Goal: Task Accomplishment & Management: Manage account settings

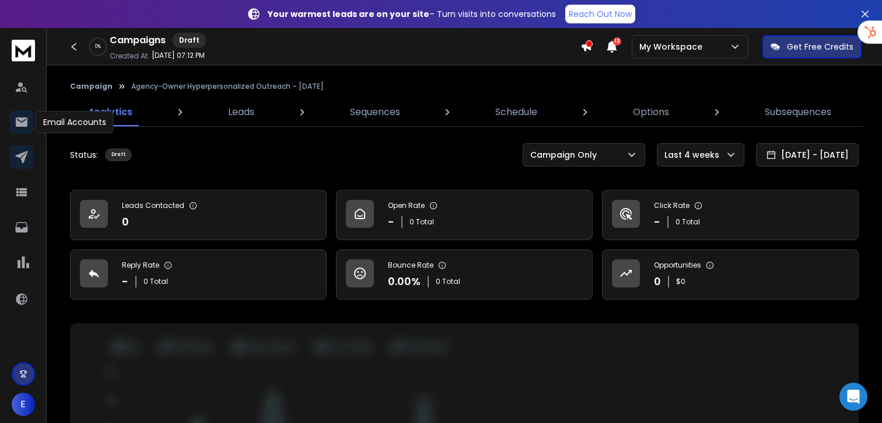
click at [21, 123] on icon at bounding box center [22, 121] width 12 height 9
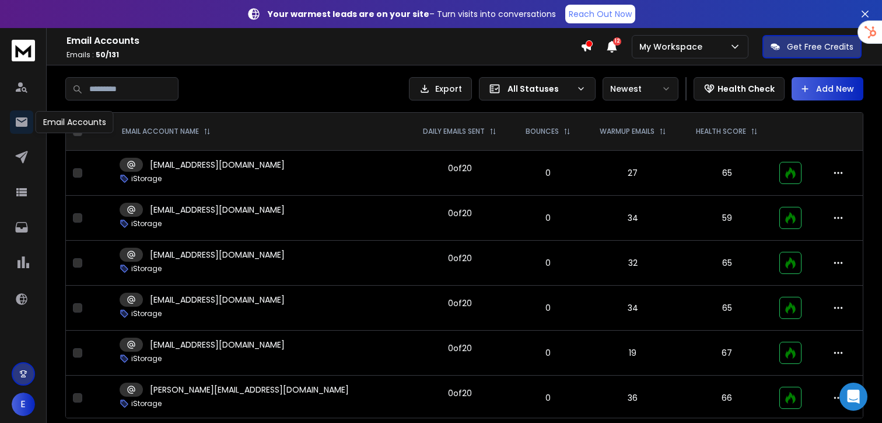
click at [141, 93] on input at bounding box center [121, 88] width 113 height 23
paste input "**********"
type input "**********"
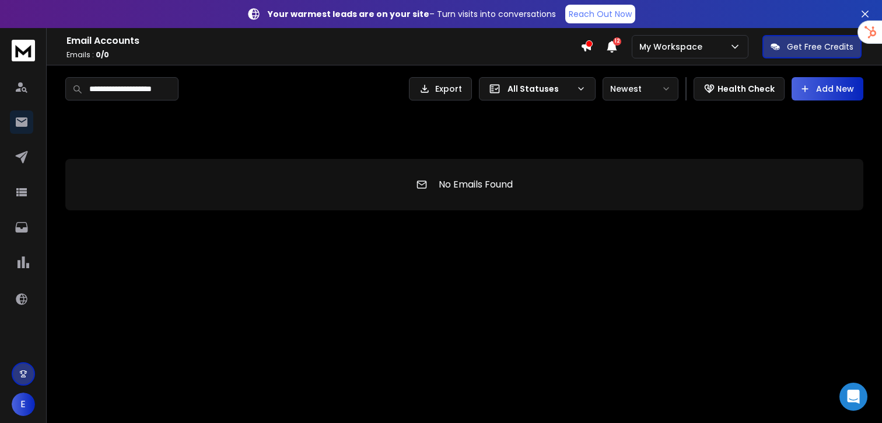
click at [141, 93] on input "**********" at bounding box center [121, 88] width 113 height 23
click at [323, 90] on div "**********" at bounding box center [233, 88] width 337 height 23
click at [26, 122] on icon at bounding box center [22, 121] width 12 height 9
click at [115, 93] on input "**********" at bounding box center [121, 88] width 113 height 23
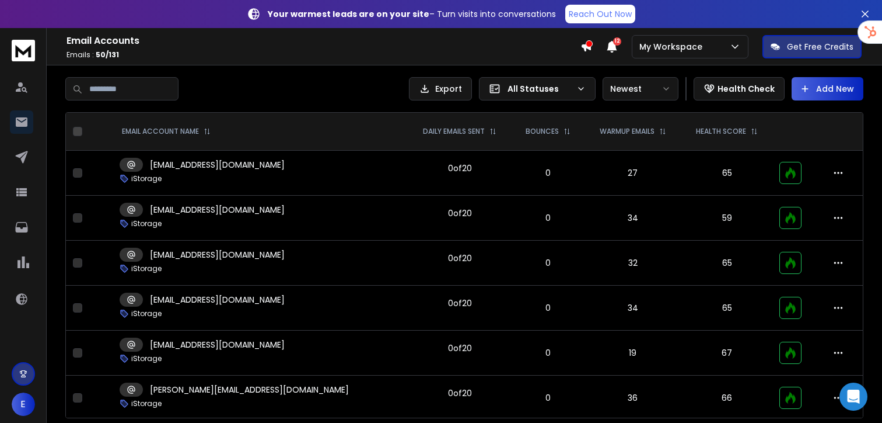
paste input "**********"
type input "**********"
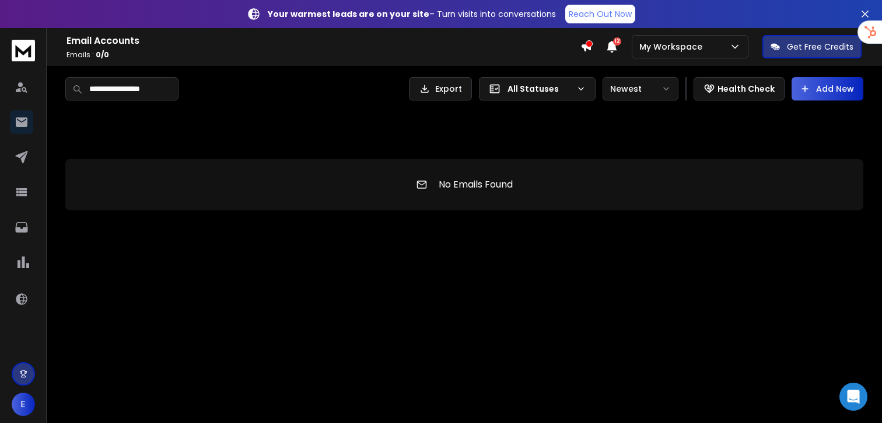
click at [161, 92] on input "**********" at bounding box center [121, 88] width 113 height 23
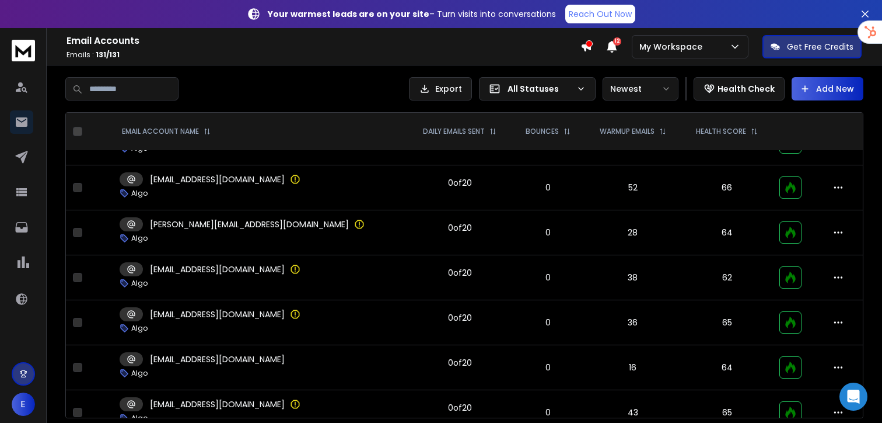
scroll to position [4256, 0]
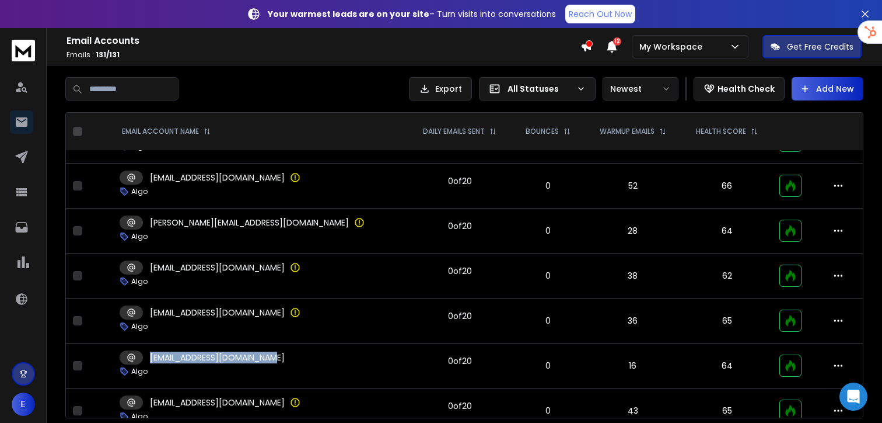
drag, startPoint x: 151, startPoint y: 344, endPoint x: 351, endPoint y: 353, distance: 200.9
click at [351, 353] on td "[EMAIL_ADDRESS][DOMAIN_NAME] Algo" at bounding box center [260, 365] width 295 height 45
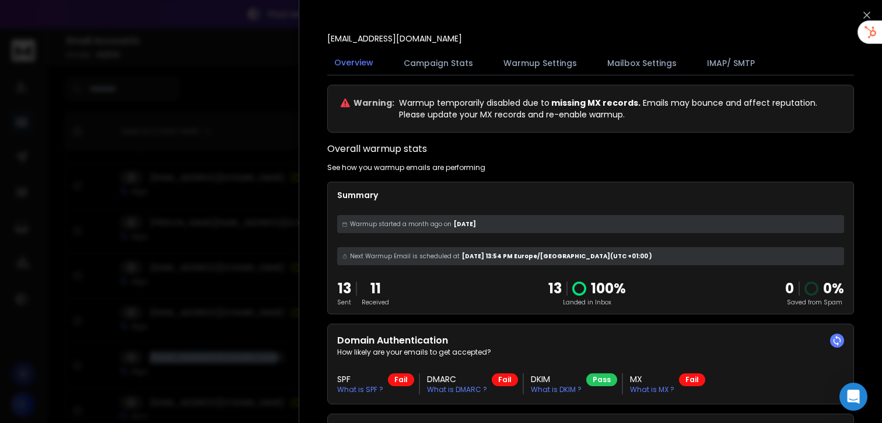
click at [246, 245] on div at bounding box center [441, 211] width 882 height 423
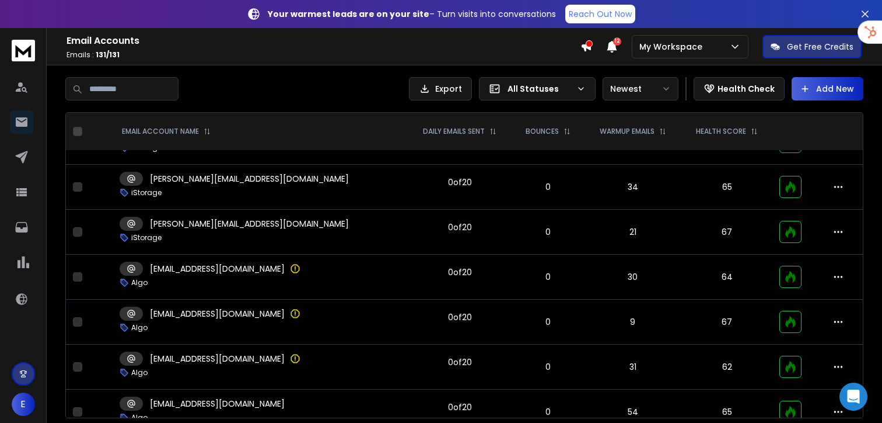
scroll to position [0, 0]
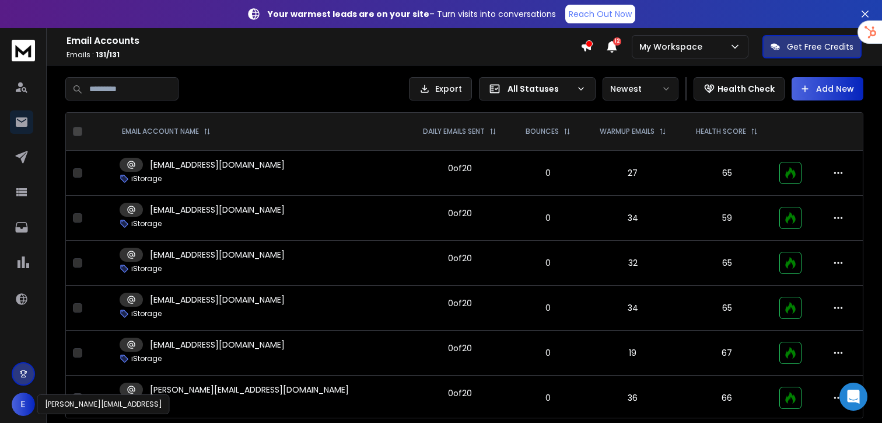
click at [21, 399] on span "E" at bounding box center [23, 403] width 23 height 23
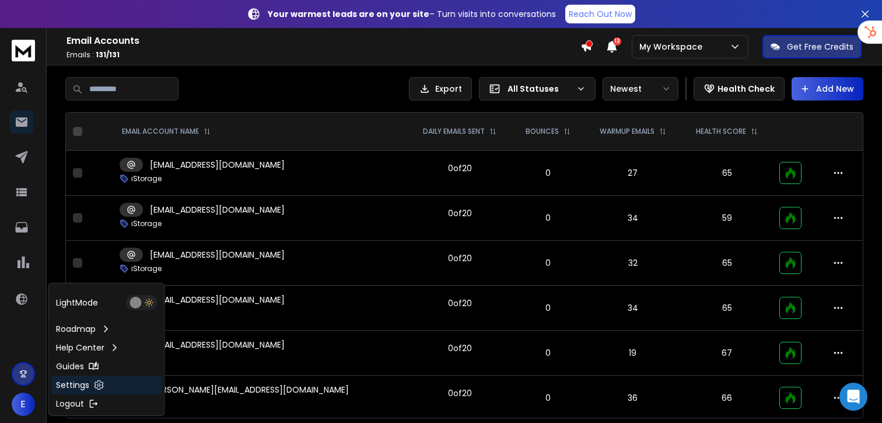
click at [71, 389] on p "Settings" at bounding box center [72, 385] width 33 height 12
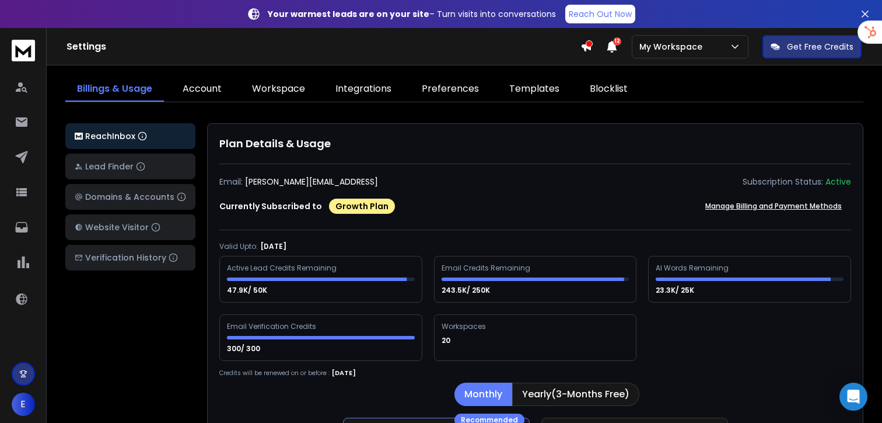
click at [284, 174] on div "Plan Details & Usage Email: [PERSON_NAME][EMAIL_ADDRESS] Subscription Status: A…" at bounding box center [535, 387] width 632 height 504
click at [277, 159] on div at bounding box center [277, 159] width 0 height 0
click at [369, 190] on div "Email: [PERSON_NAME][EMAIL_ADDRESS] Subscription Status: Active Currently Subsc…" at bounding box center [535, 197] width 632 height 42
click at [361, 186] on div "Email: [PERSON_NAME][EMAIL_ADDRESS] Subscription Status: Active" at bounding box center [535, 182] width 632 height 12
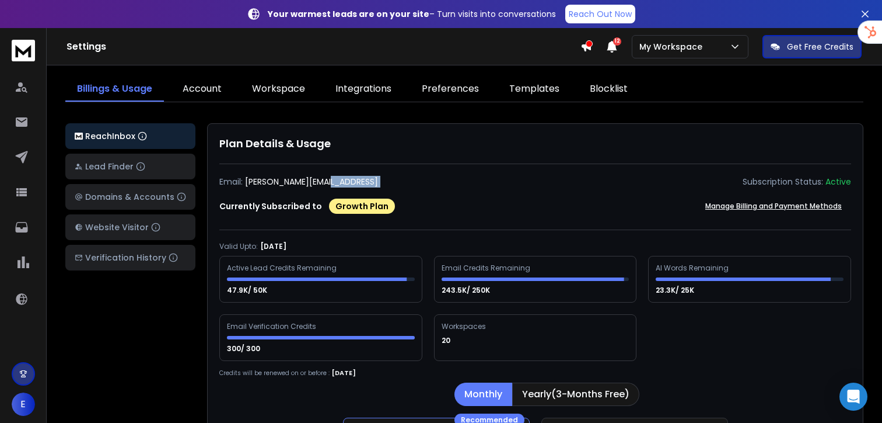
click at [361, 186] on div "Email: [PERSON_NAME][EMAIL_ADDRESS] Subscription Status: Active" at bounding box center [535, 182] width 632 height 12
click at [354, 188] on div at bounding box center [354, 188] width 0 height 0
click at [434, 159] on div "Plan Details & Usage Email: [PERSON_NAME][EMAIL_ADDRESS] Subscription Status: A…" at bounding box center [535, 387] width 632 height 504
click at [290, 167] on div "Plan Details & Usage Email: [PERSON_NAME][EMAIL_ADDRESS] Subscription Status: A…" at bounding box center [535, 388] width 632 height 506
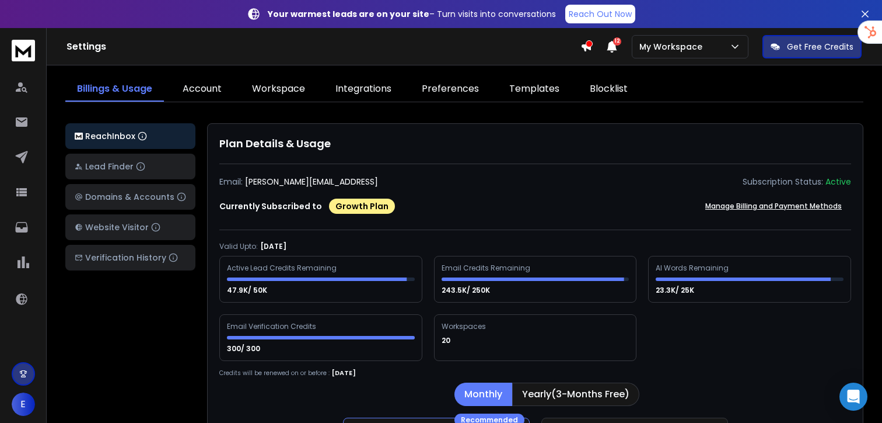
click at [236, 180] on p "Email:" at bounding box center [230, 182] width 23 height 12
click at [261, 181] on p "[PERSON_NAME][EMAIL_ADDRESS]" at bounding box center [311, 182] width 133 height 12
drag, startPoint x: 261, startPoint y: 181, endPoint x: 417, endPoint y: 181, distance: 155.8
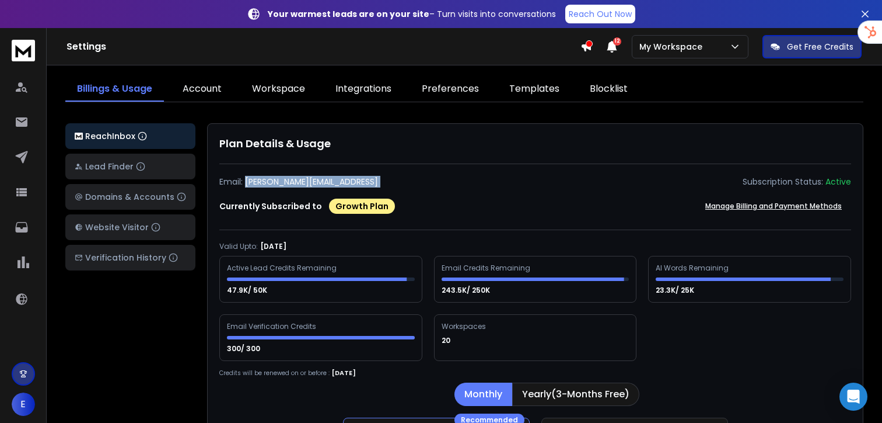
click at [418, 181] on div "Email: [PERSON_NAME][EMAIL_ADDRESS] Subscription Status: Active" at bounding box center [535, 182] width 632 height 12
copy p "[PERSON_NAME][EMAIL_ADDRESS]"
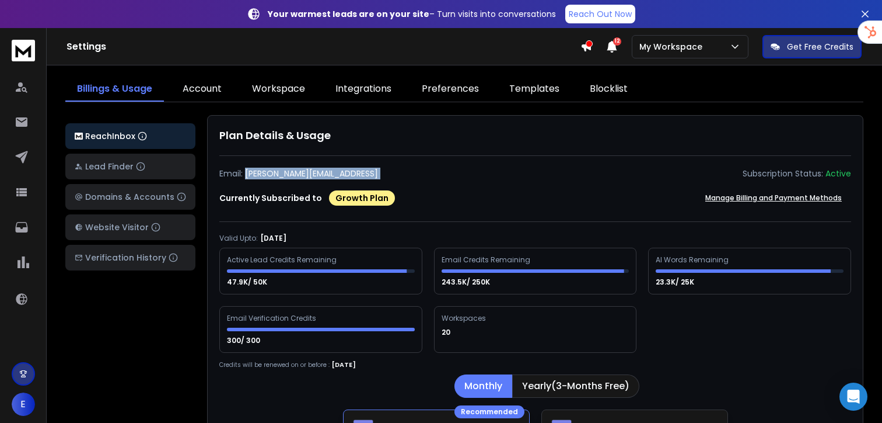
scroll to position [9, 0]
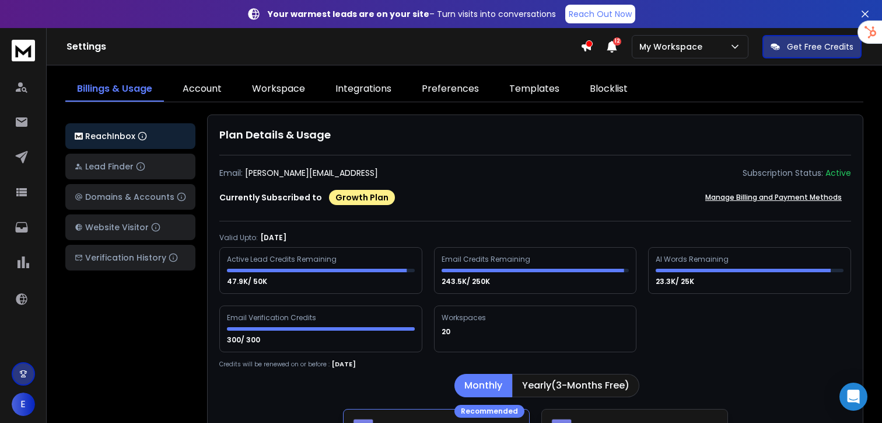
click at [429, 225] on div "Email: [PERSON_NAME][EMAIL_ADDRESS] Subscription Status: Active Currently Subsc…" at bounding box center [535, 400] width 632 height 466
click at [794, 200] on p "Manage Billing and Payment Methods" at bounding box center [774, 197] width 137 height 9
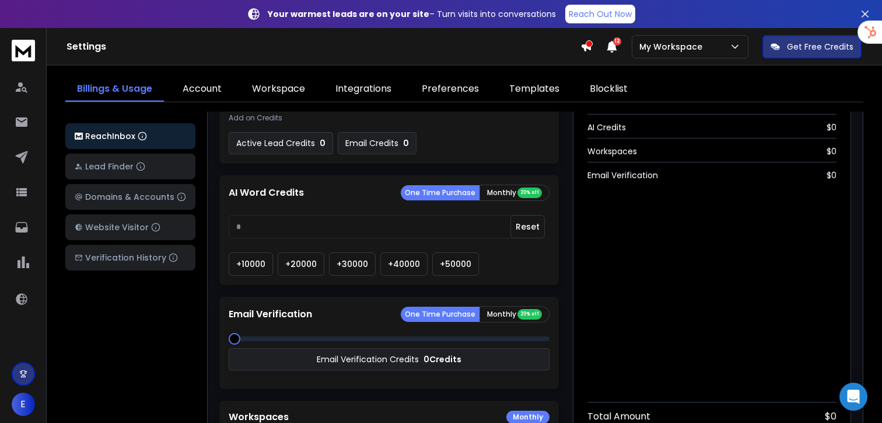
scroll to position [0, 0]
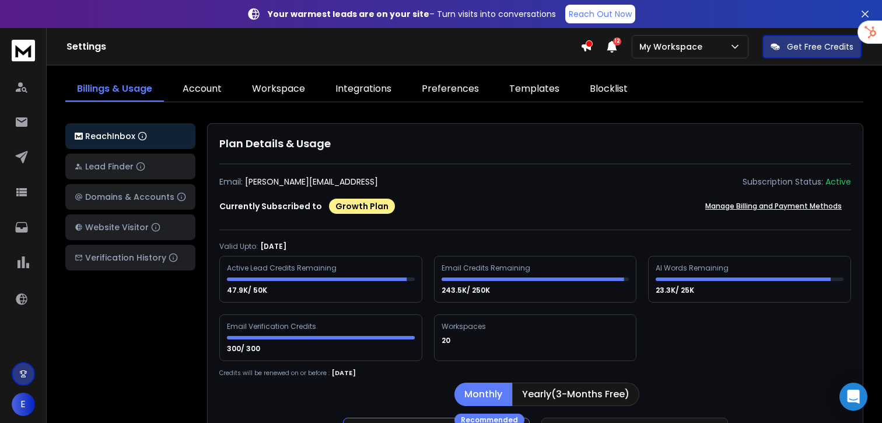
click at [399, 163] on div at bounding box center [535, 163] width 632 height 1
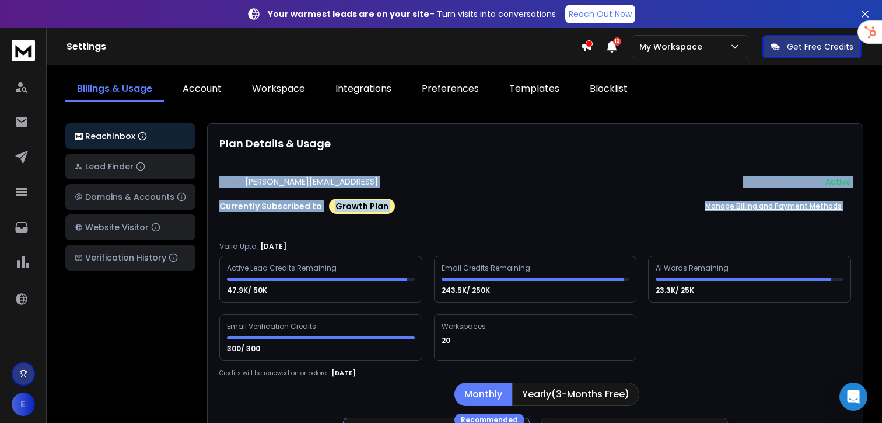
drag, startPoint x: 399, startPoint y: 163, endPoint x: 399, endPoint y: 231, distance: 67.1
click at [399, 231] on div "Plan Details & Usage Email: [PERSON_NAME][EMAIL_ADDRESS] Subscription Status: A…" at bounding box center [535, 388] width 632 height 506
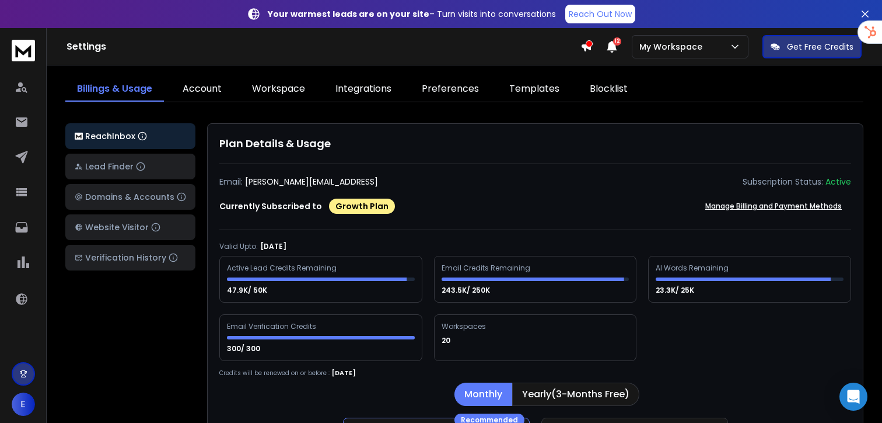
click at [444, 210] on div "Currently Subscribed to Growth Plan" at bounding box center [454, 205] width 470 height 23
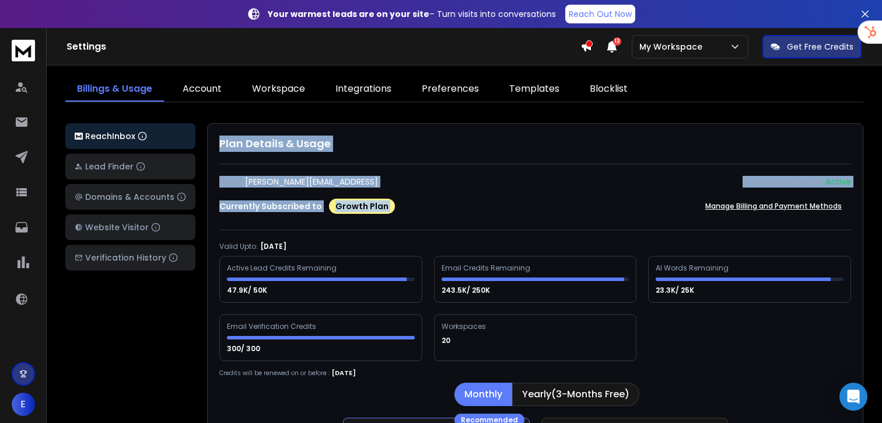
drag, startPoint x: 444, startPoint y: 210, endPoint x: 443, endPoint y: 128, distance: 82.3
click at [444, 128] on div "Plan Details & Usage Email: [PERSON_NAME][EMAIL_ADDRESS] Subscription Status: A…" at bounding box center [535, 388] width 657 height 530
click at [443, 128] on div "Plan Details & Usage Email: [PERSON_NAME][EMAIL_ADDRESS] Subscription Status: A…" at bounding box center [535, 388] width 657 height 530
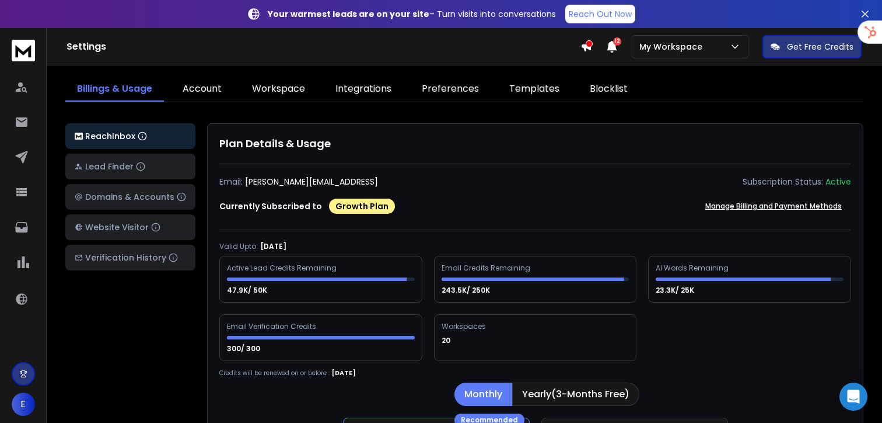
click at [203, 90] on link "Account" at bounding box center [202, 89] width 62 height 25
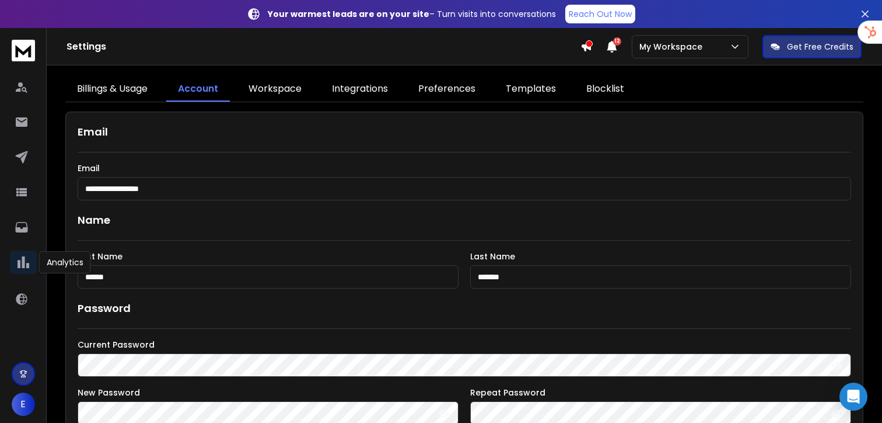
click at [25, 268] on icon at bounding box center [24, 262] width 18 height 18
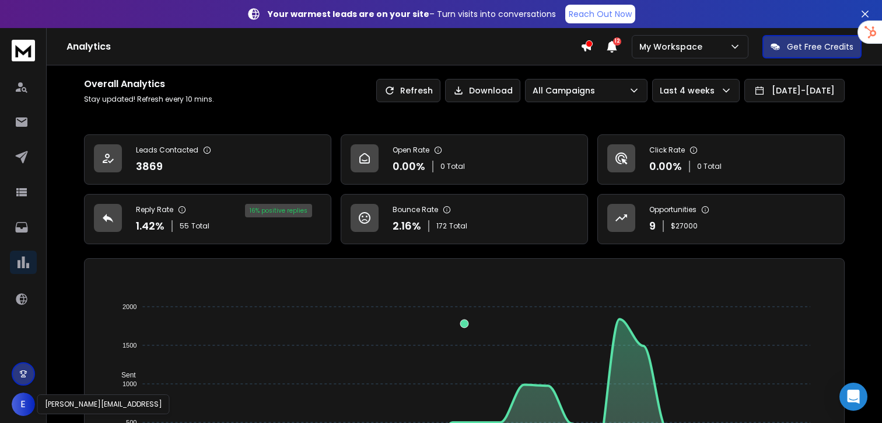
click at [26, 400] on span "E" at bounding box center [23, 403] width 23 height 23
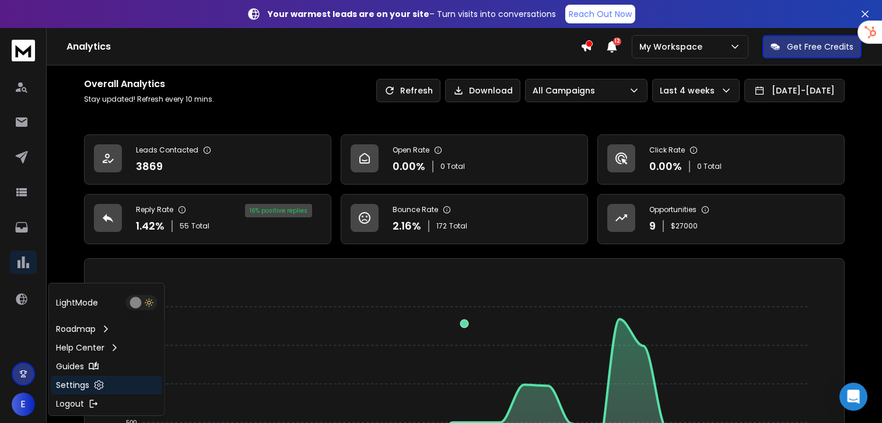
click at [92, 380] on div "Settings" at bounding box center [106, 384] width 111 height 19
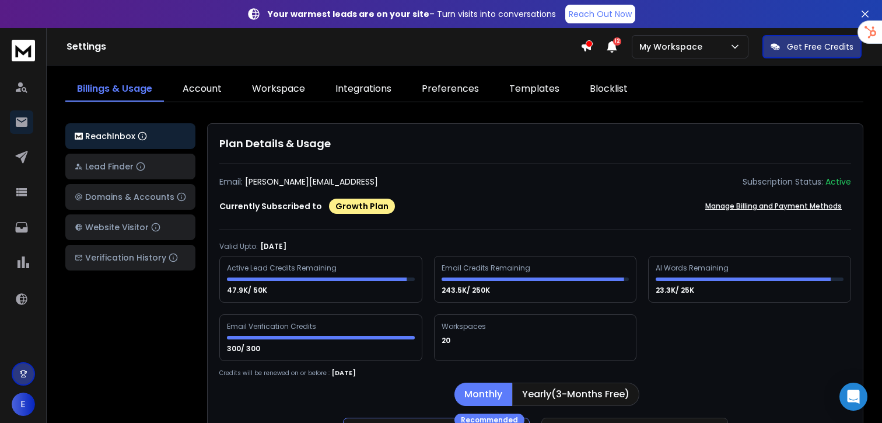
click at [26, 130] on link at bounding box center [21, 121] width 23 height 23
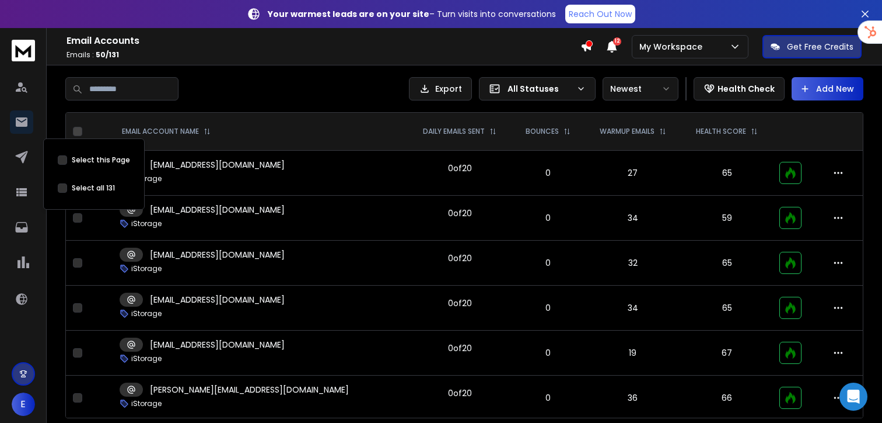
click at [80, 134] on button "Select this Page" at bounding box center [77, 131] width 9 height 9
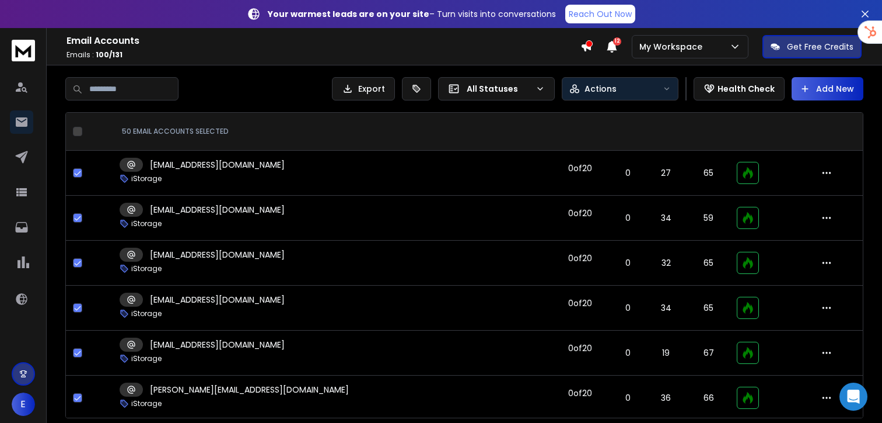
click at [654, 87] on div "Actions" at bounding box center [614, 89] width 89 height 12
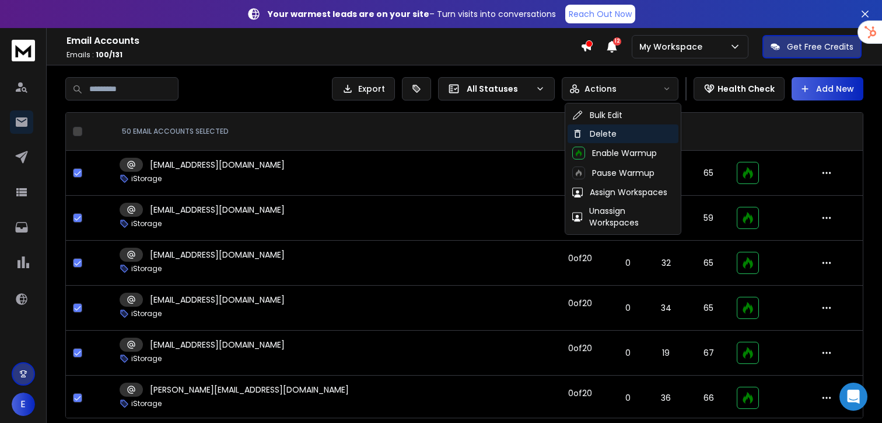
click at [638, 129] on div "Delete" at bounding box center [623, 133] width 111 height 19
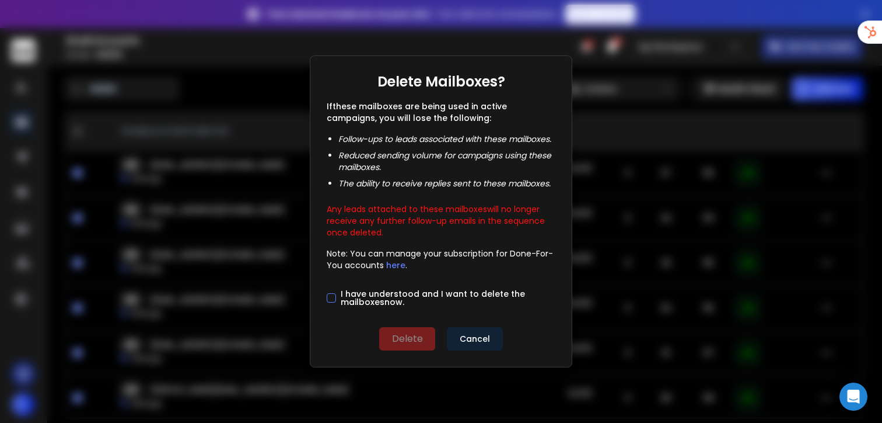
click at [404, 304] on label "I have understood and I want to delete the mailbox es now." at bounding box center [448, 297] width 215 height 16
click at [336, 302] on button "I have understood and I want to delete the mailbox es now." at bounding box center [331, 297] width 9 height 9
click at [405, 334] on button "Delete" at bounding box center [407, 338] width 56 height 23
